Goal: Task Accomplishment & Management: Manage account settings

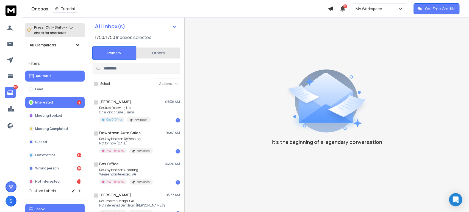
click at [49, 98] on button "Interested 4" at bounding box center [54, 102] width 59 height 11
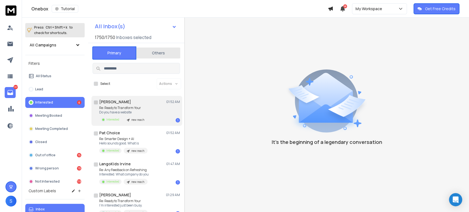
click at [146, 105] on div "[PERSON_NAME] 01:52 AM Re: Ready to Transform Your Do you have a website Intere…" at bounding box center [139, 110] width 81 height 23
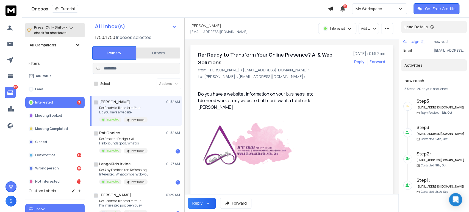
scroll to position [30, 0]
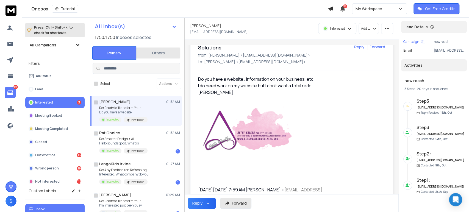
click at [235, 203] on button "Forward" at bounding box center [235, 203] width 31 height 11
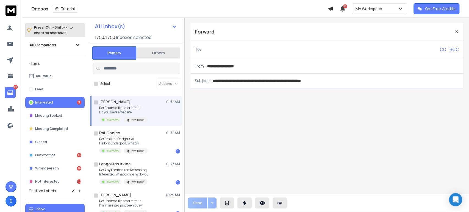
scroll to position [0, 0]
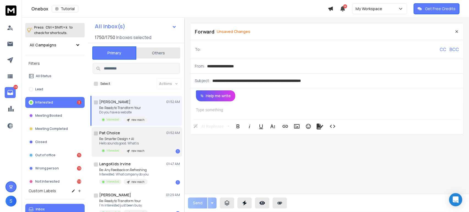
click at [131, 133] on div "Pat Choice 01:52 AM" at bounding box center [139, 132] width 81 height 5
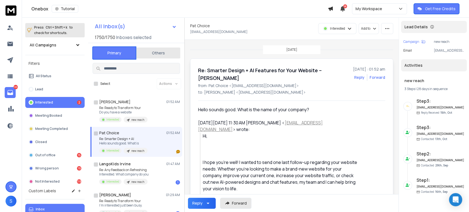
click at [235, 204] on button "Forward" at bounding box center [235, 203] width 31 height 11
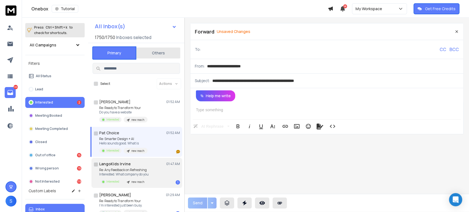
click at [115, 167] on div "LangoKids Irvine 01:47 AM Re: Any Feedback on Refreshing Interested. What compa…" at bounding box center [139, 172] width 81 height 23
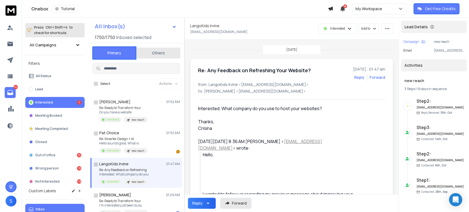
click at [237, 204] on button "Forward" at bounding box center [235, 203] width 31 height 11
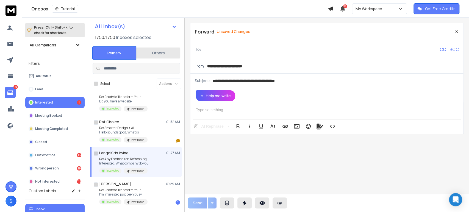
scroll to position [30, 0]
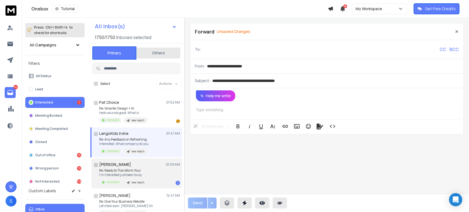
click at [136, 171] on p "Re: Ready to Transform Your" at bounding box center [123, 170] width 48 height 4
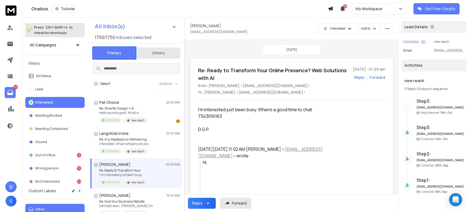
click at [244, 199] on button "Forward" at bounding box center [235, 203] width 31 height 11
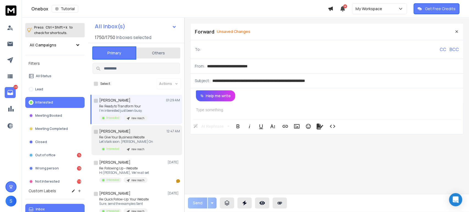
scroll to position [122, 0]
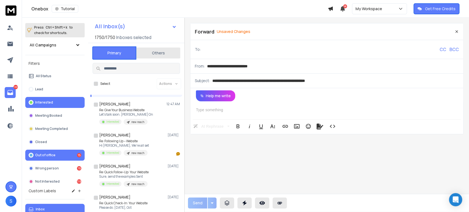
click at [60, 152] on button "Out of office 15" at bounding box center [54, 155] width 59 height 11
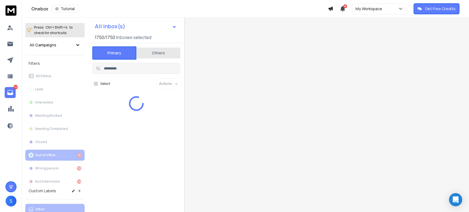
scroll to position [0, 0]
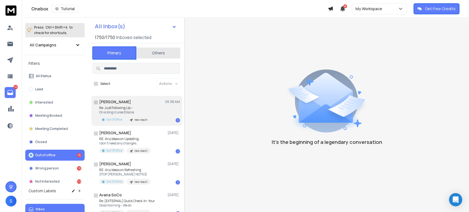
click at [118, 107] on p "Re: Just Following Up –" at bounding box center [124, 108] width 51 height 4
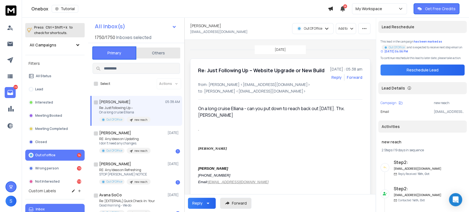
click at [243, 203] on button "Forward" at bounding box center [235, 203] width 31 height 11
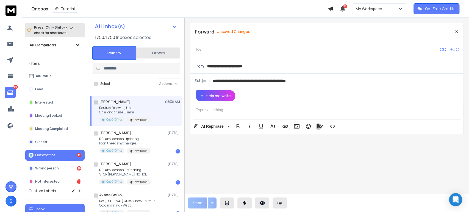
click at [236, 114] on div at bounding box center [326, 109] width 273 height 17
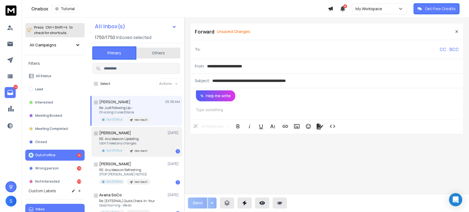
click at [157, 141] on div "RE: Any Ideas on Updating I don't need any changes. Out Of Office new reach 1" at bounding box center [139, 145] width 81 height 17
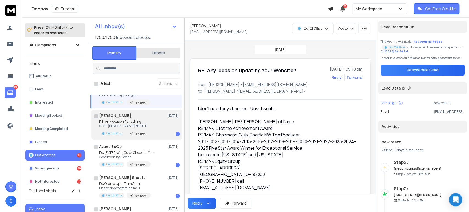
scroll to position [61, 0]
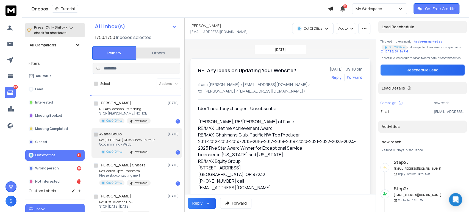
click at [157, 146] on div "Re: [EXTERNAL] Quick Check-In: Your Good morning - We do Out Of Office new reac…" at bounding box center [139, 146] width 81 height 17
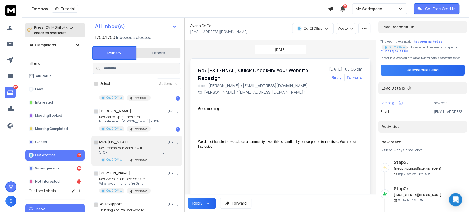
scroll to position [610, 0]
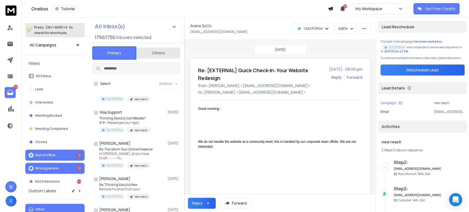
click at [64, 164] on button "Wrong person 19" at bounding box center [54, 168] width 59 height 11
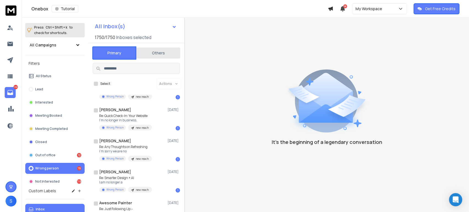
scroll to position [580, 0]
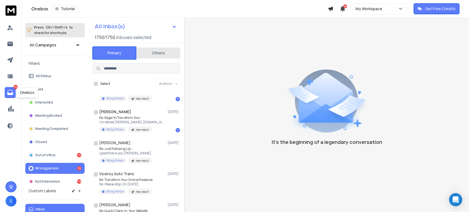
click at [12, 90] on icon at bounding box center [10, 92] width 6 height 5
click at [44, 72] on button "All Status" at bounding box center [54, 76] width 59 height 11
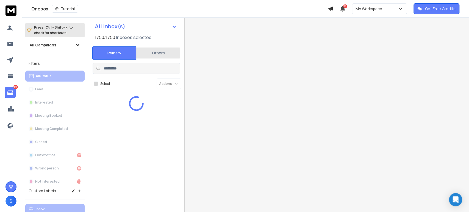
scroll to position [0, 0]
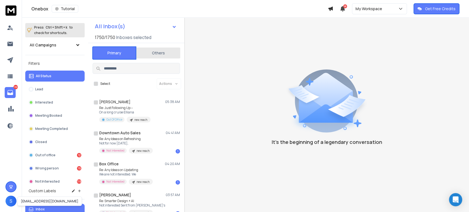
click at [8, 202] on span "S" at bounding box center [10, 201] width 11 height 11
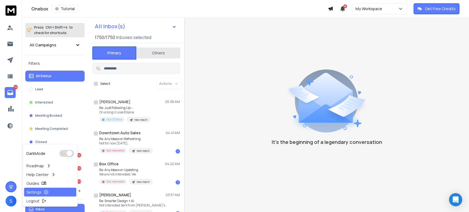
click at [37, 192] on p "Settings" at bounding box center [33, 191] width 15 height 5
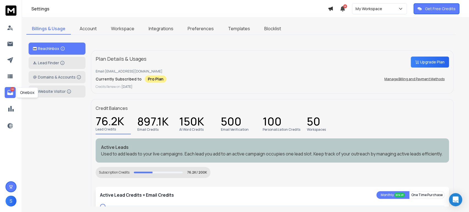
click at [12, 90] on p "150" at bounding box center [12, 89] width 4 height 4
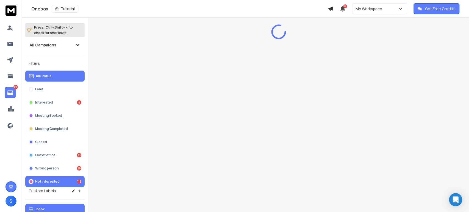
click at [46, 183] on p "Not Interested" at bounding box center [47, 181] width 24 height 4
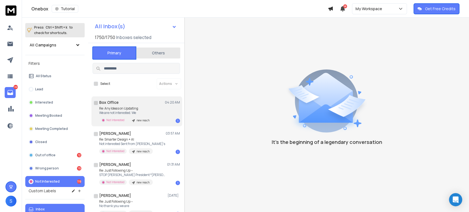
scroll to position [61, 0]
